Goal: Task Accomplishment & Management: Manage account settings

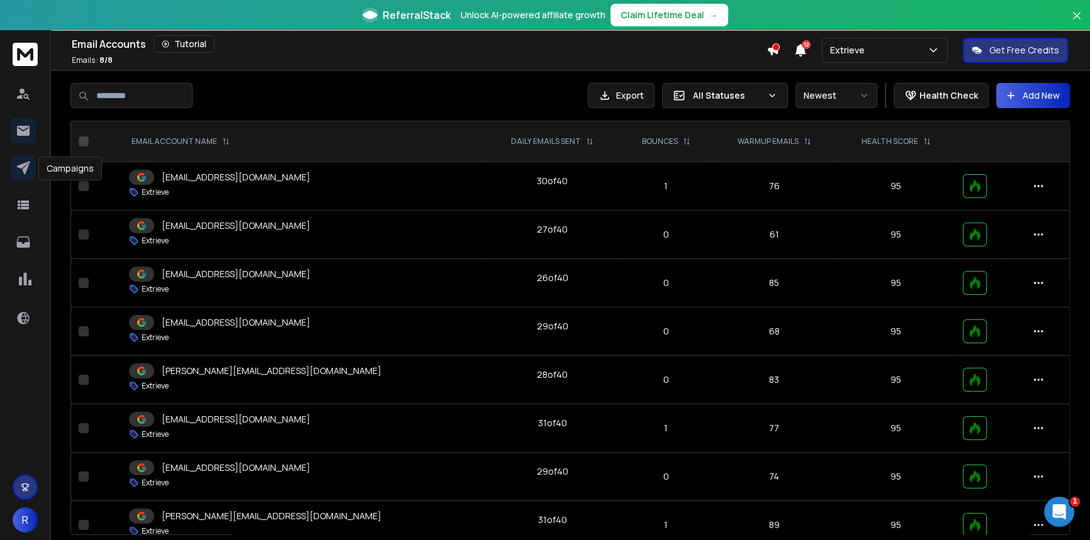
click at [21, 168] on icon at bounding box center [22, 168] width 13 height 13
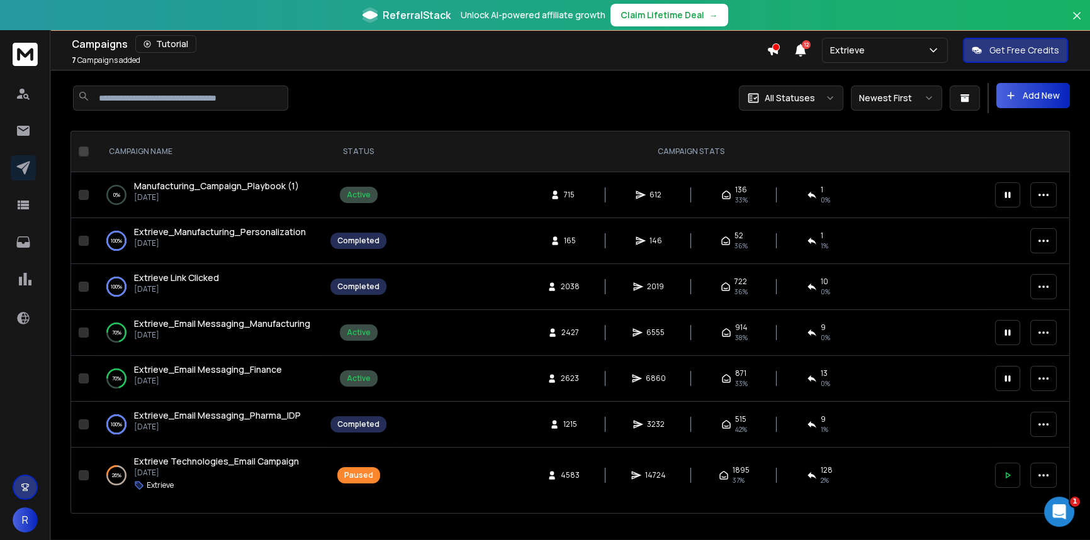
click at [267, 199] on p "[DATE]" at bounding box center [216, 197] width 165 height 10
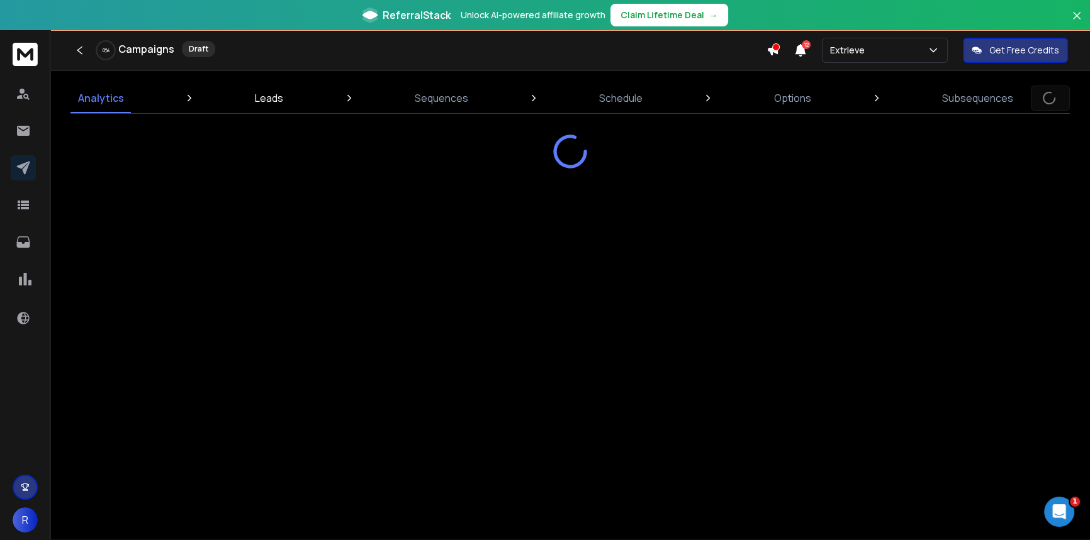
click at [277, 109] on link "Leads" at bounding box center [268, 98] width 43 height 30
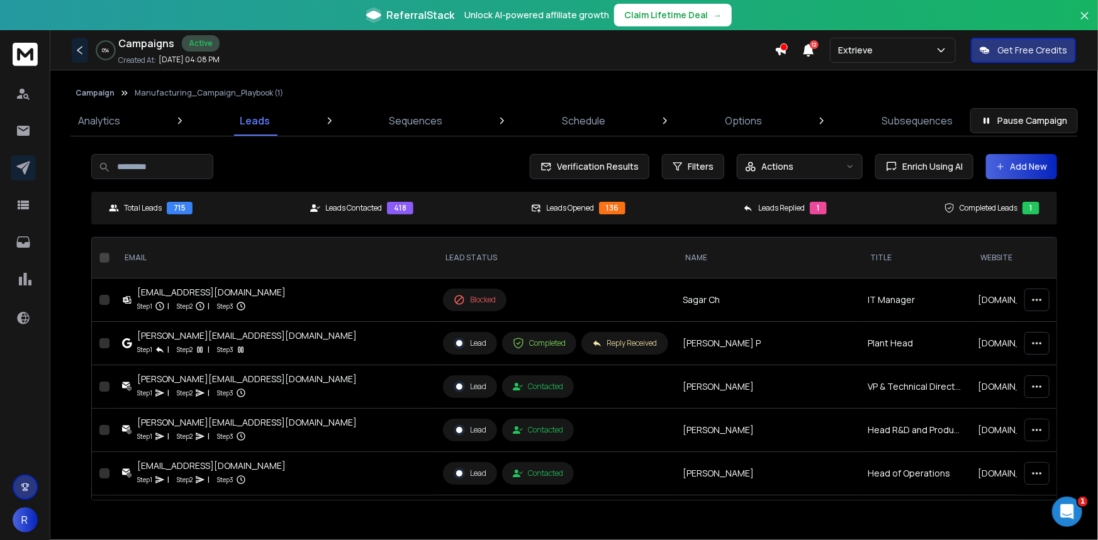
click at [77, 50] on icon at bounding box center [79, 50] width 5 height 8
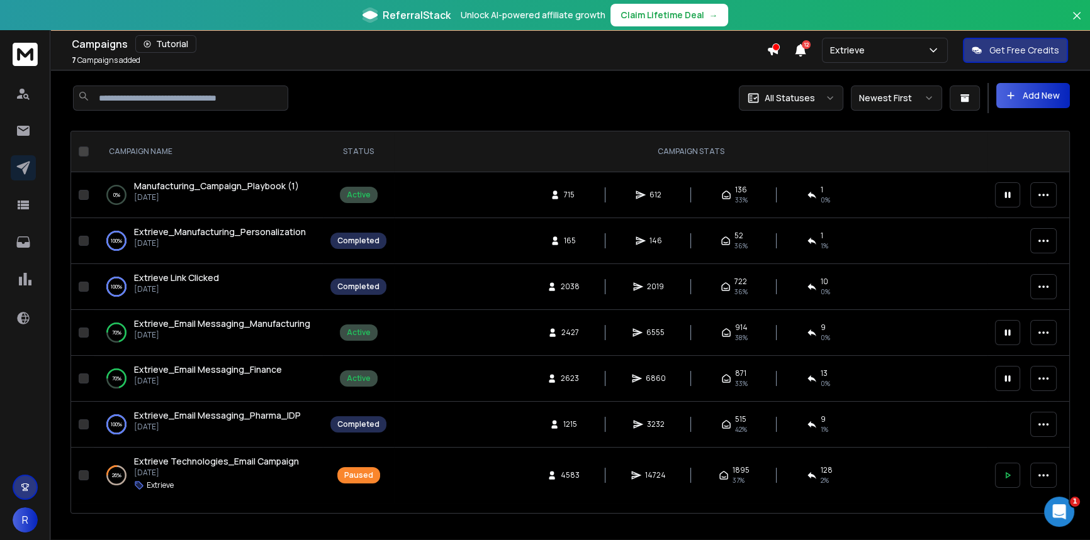
click at [252, 325] on span "Extrieve_Email Messaging_Manufacturing" at bounding box center [222, 324] width 176 height 12
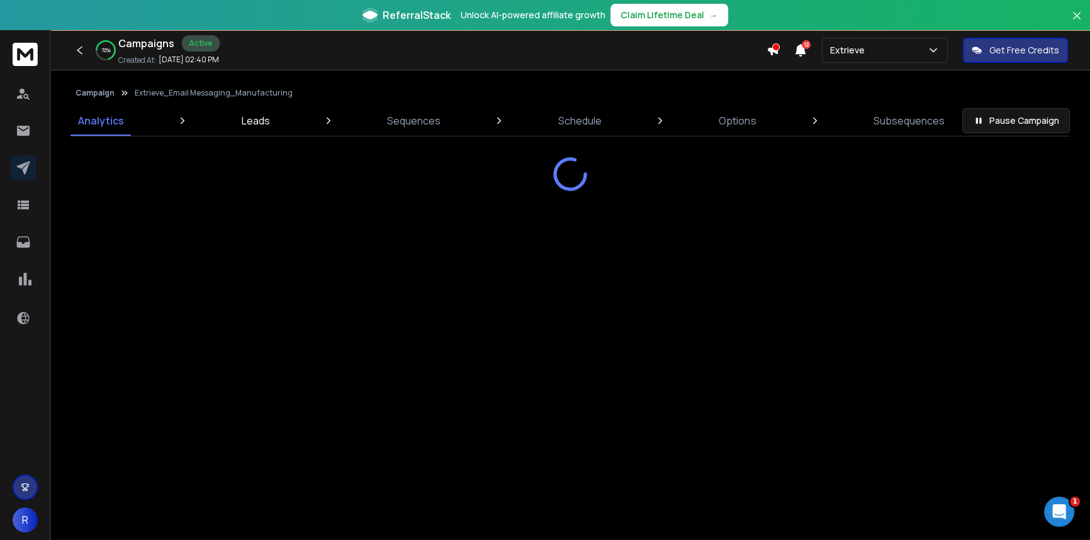
click at [252, 109] on link "Leads" at bounding box center [255, 121] width 43 height 30
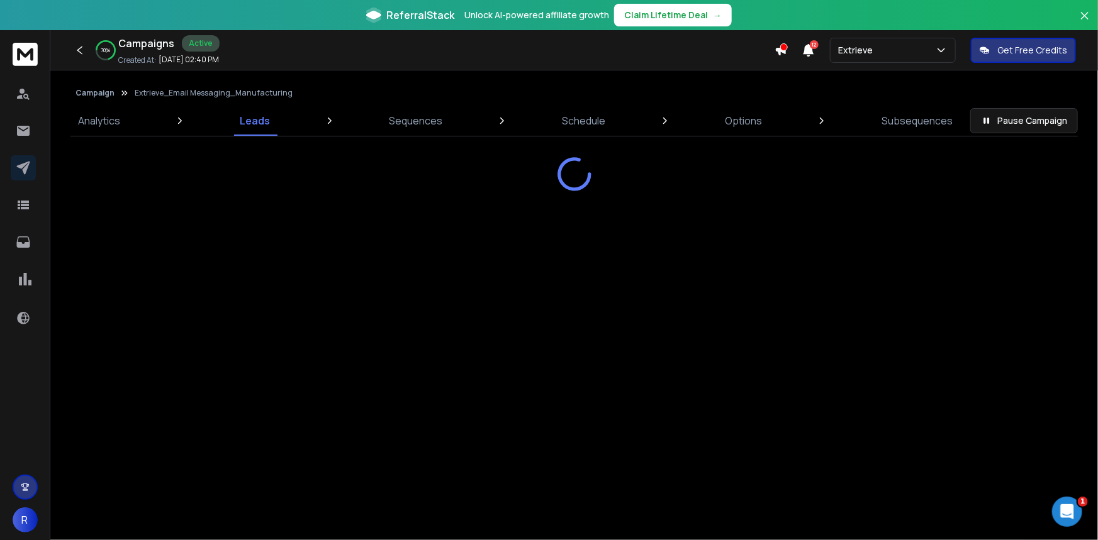
click at [252, 117] on p "Leads" at bounding box center [255, 120] width 30 height 15
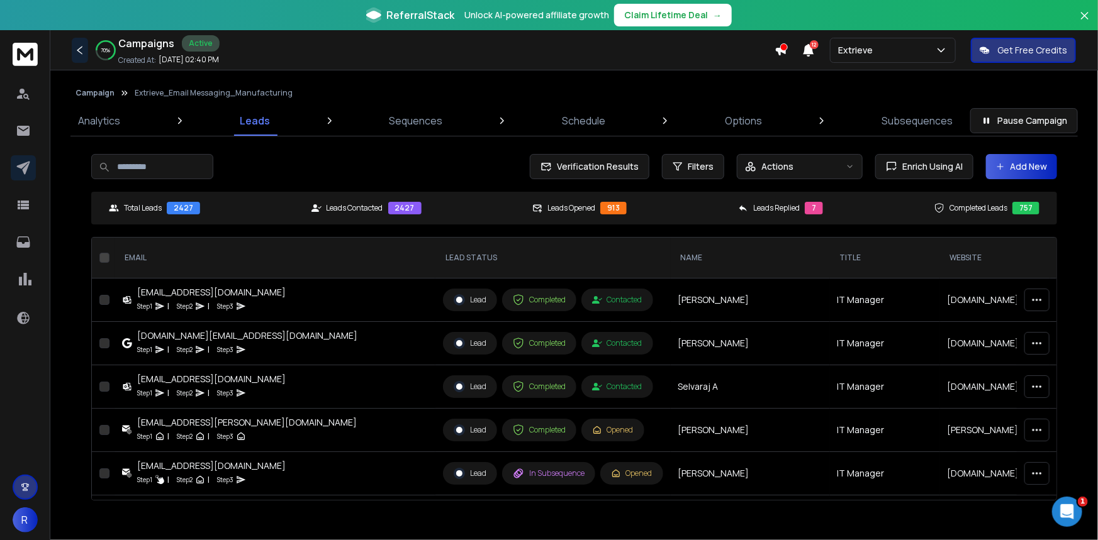
click at [80, 53] on icon at bounding box center [79, 50] width 11 height 11
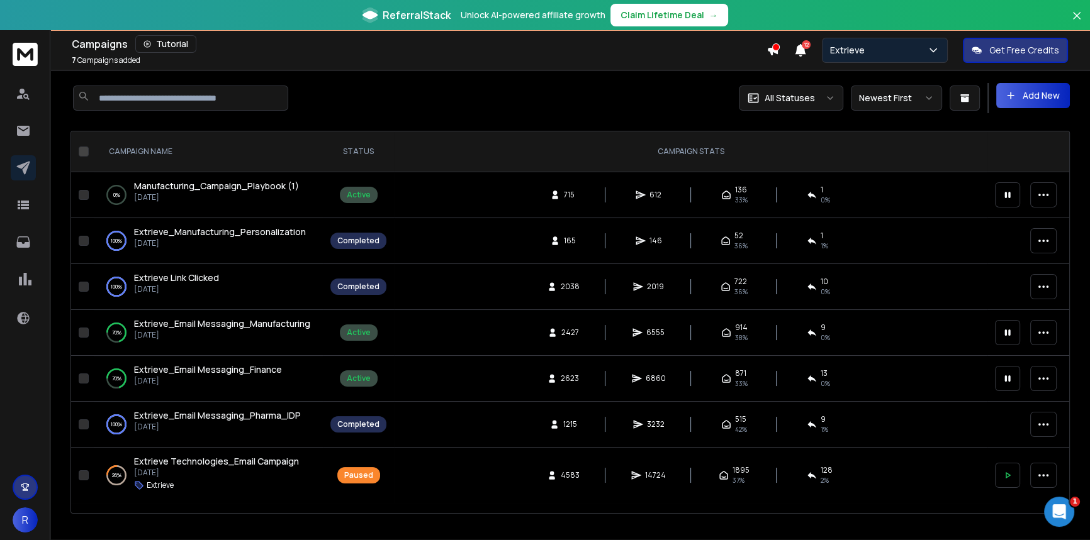
click at [906, 53] on div "Extrieve" at bounding box center [884, 50] width 109 height 13
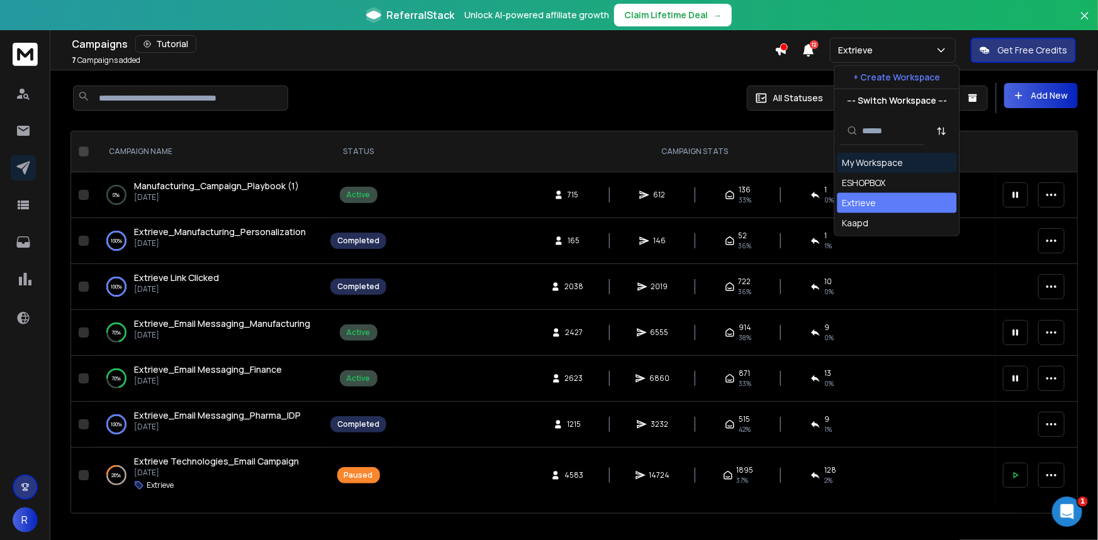
click at [893, 158] on div "My Workspace" at bounding box center [872, 163] width 61 height 13
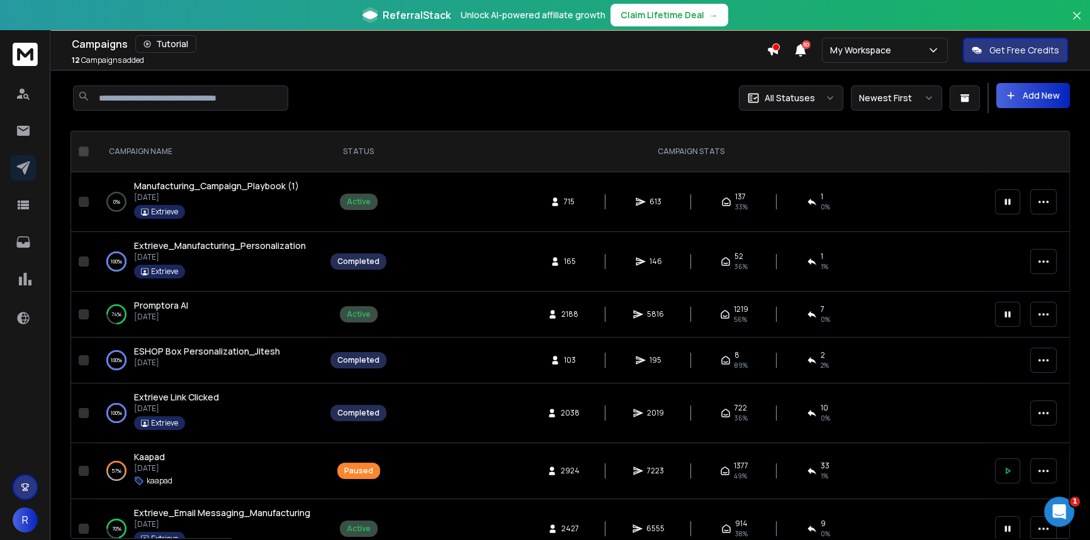
click at [170, 304] on span "Promptora AI" at bounding box center [161, 305] width 54 height 12
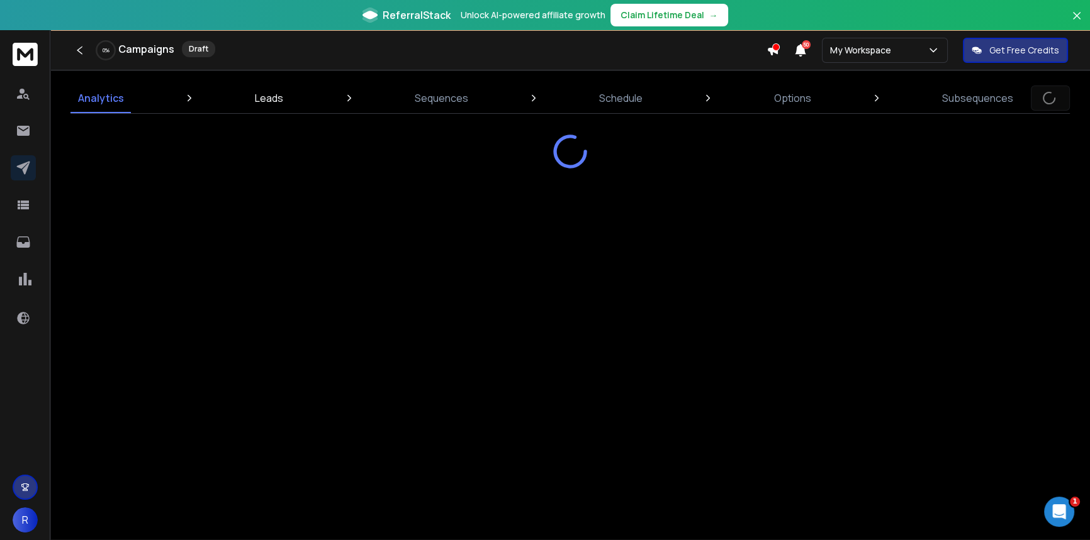
click at [278, 103] on p "Leads" at bounding box center [269, 98] width 28 height 15
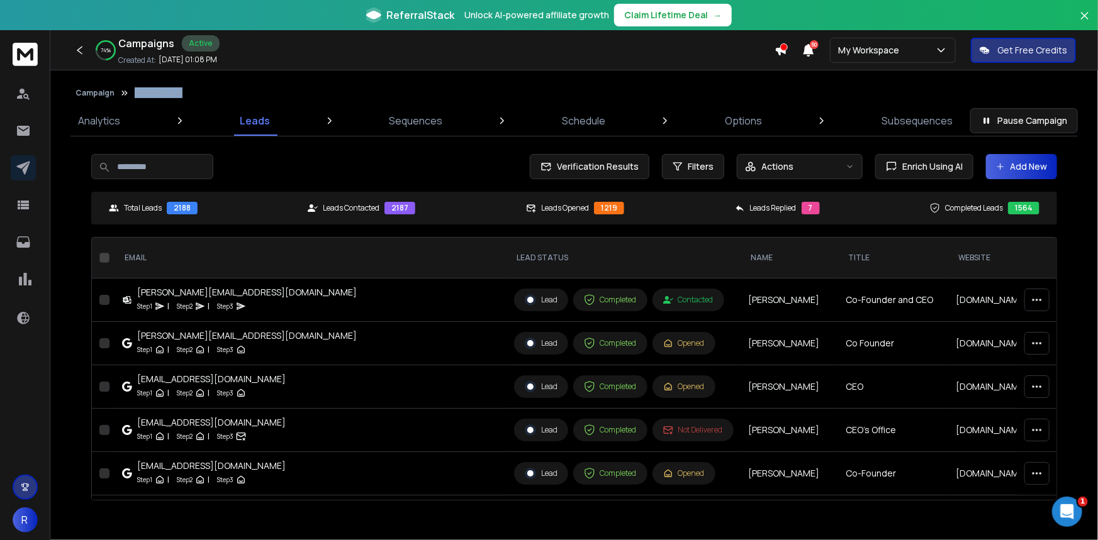
drag, startPoint x: 158, startPoint y: 94, endPoint x: 131, endPoint y: 99, distance: 27.5
click at [131, 99] on div "Campaign Promptora AI" at bounding box center [573, 93] width 1007 height 20
click at [31, 164] on link at bounding box center [23, 167] width 25 height 25
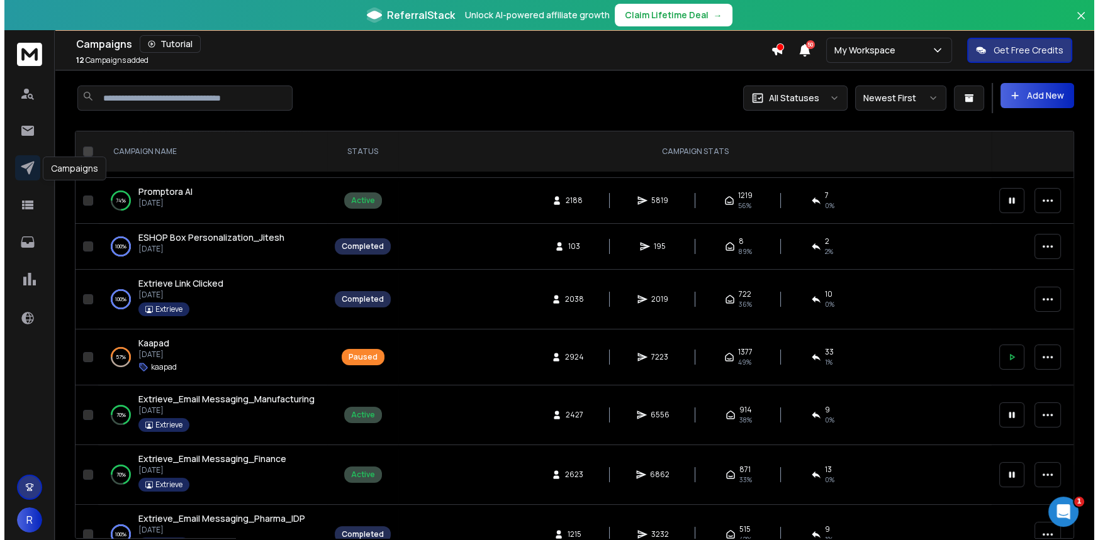
scroll to position [94, 0]
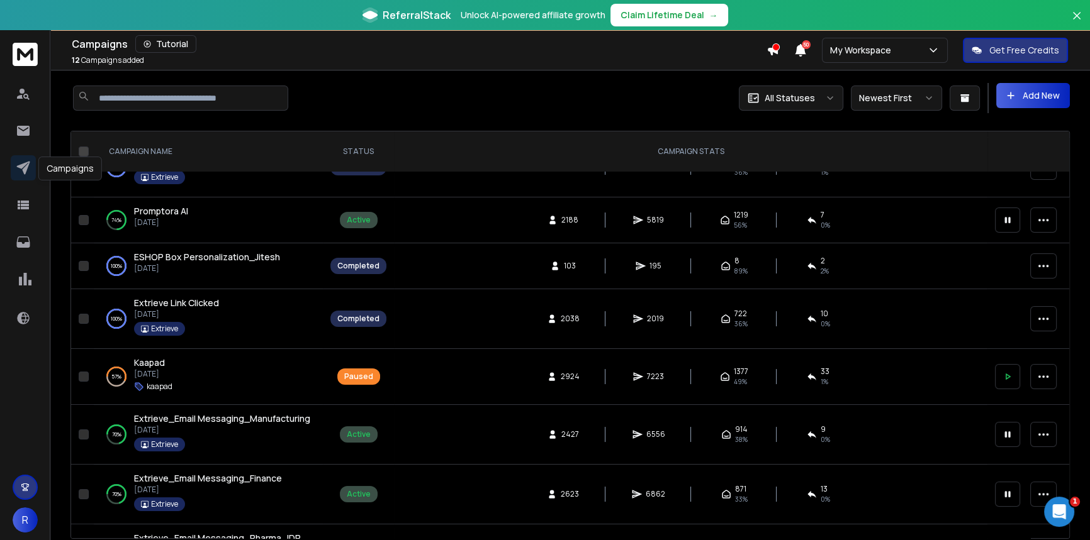
click at [162, 207] on span "Promptora AI" at bounding box center [161, 211] width 54 height 12
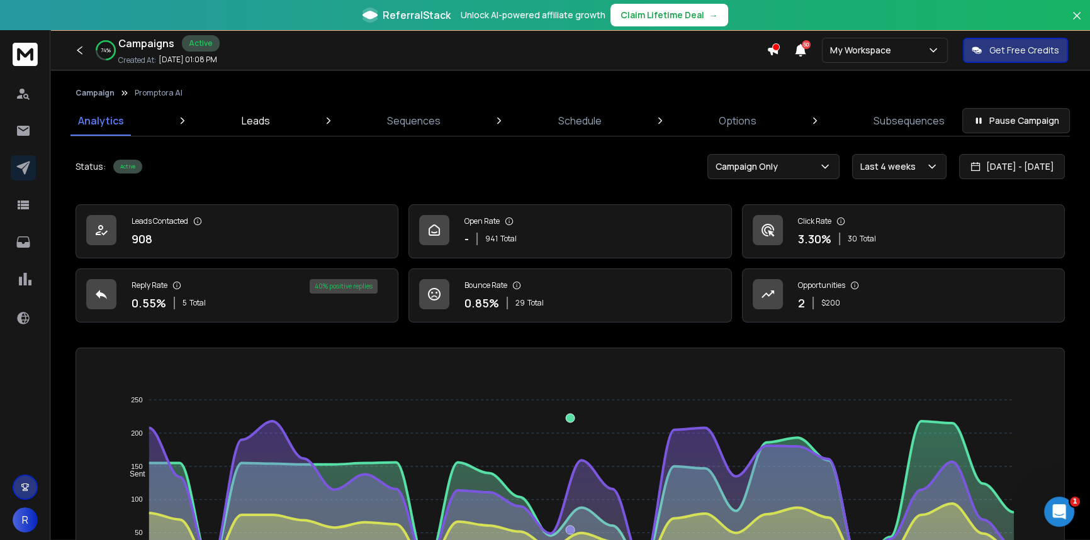
click at [258, 116] on p "Leads" at bounding box center [256, 120] width 28 height 15
